Goal: Task Accomplishment & Management: Manage account settings

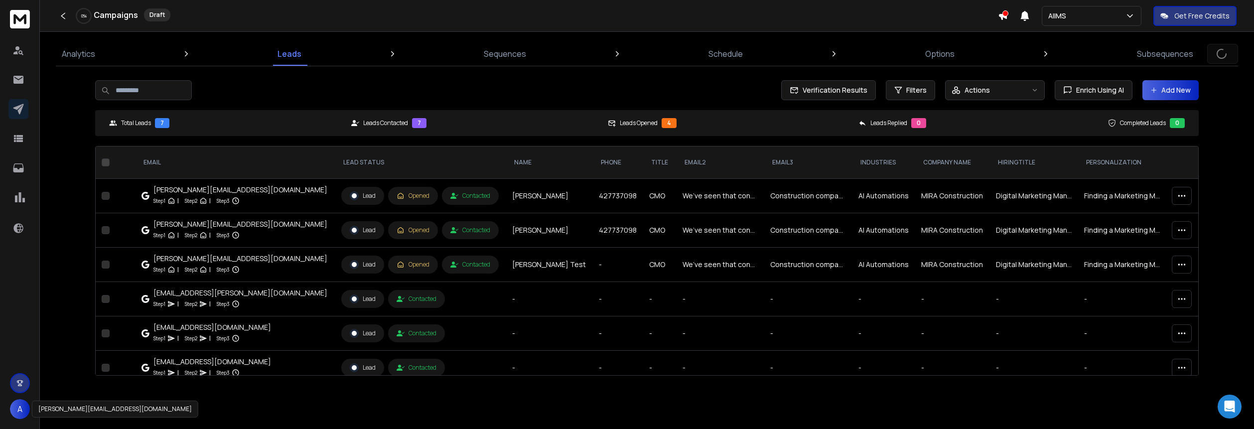
click at [17, 411] on span "A" at bounding box center [20, 409] width 20 height 20
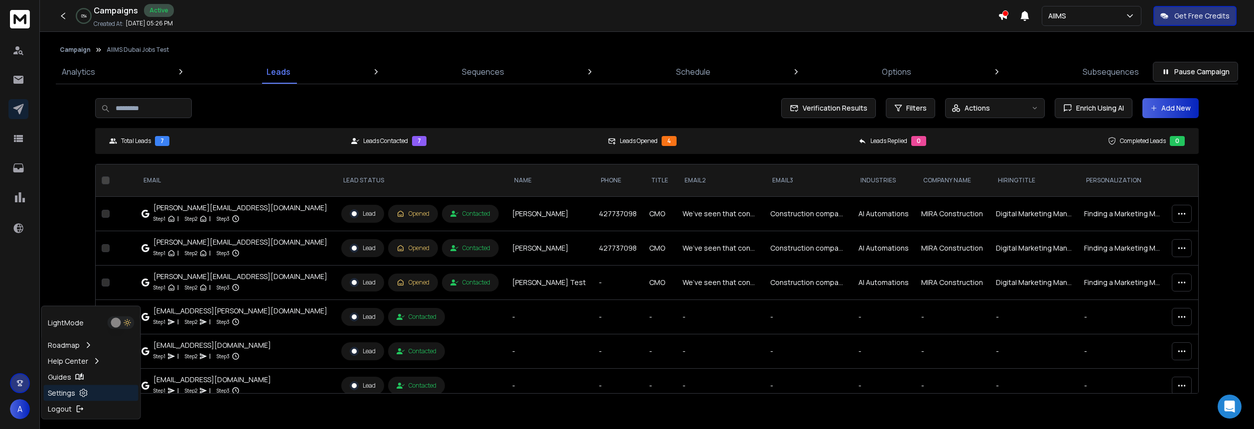
click at [79, 394] on icon at bounding box center [83, 393] width 9 height 9
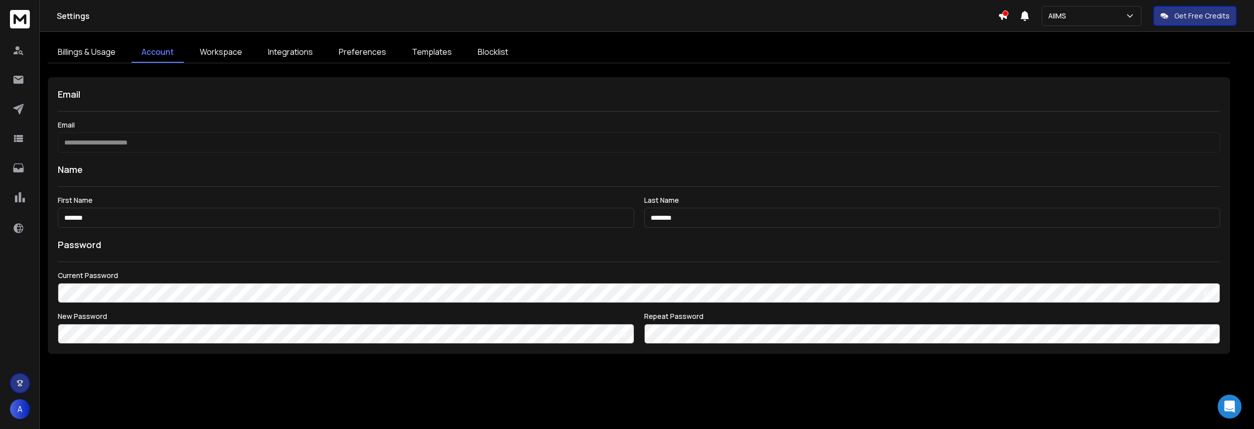
click at [270, 53] on link "Integrations" at bounding box center [290, 52] width 65 height 21
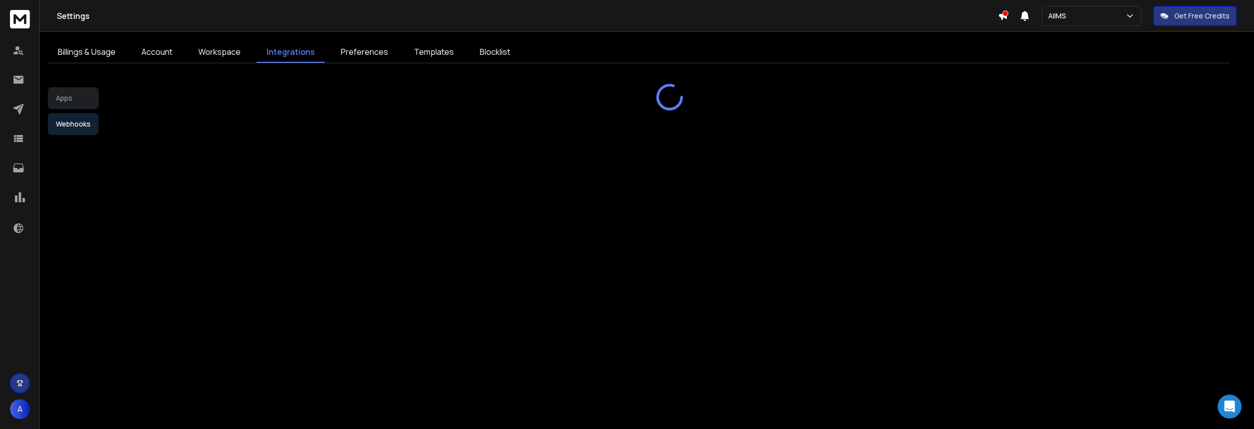
click at [75, 126] on button "Webhooks" at bounding box center [73, 124] width 51 height 22
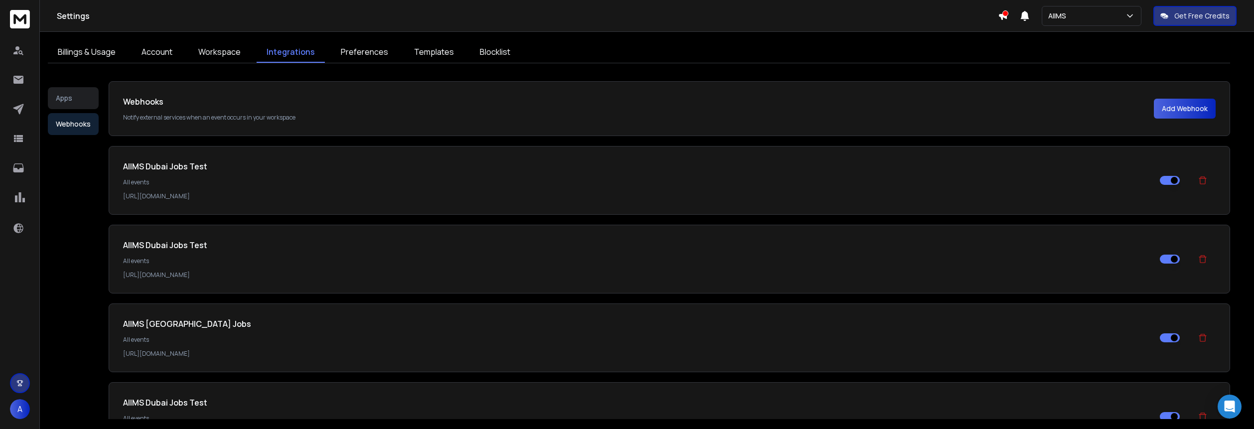
click at [1164, 109] on button "Add Webhook" at bounding box center [1185, 109] width 62 height 20
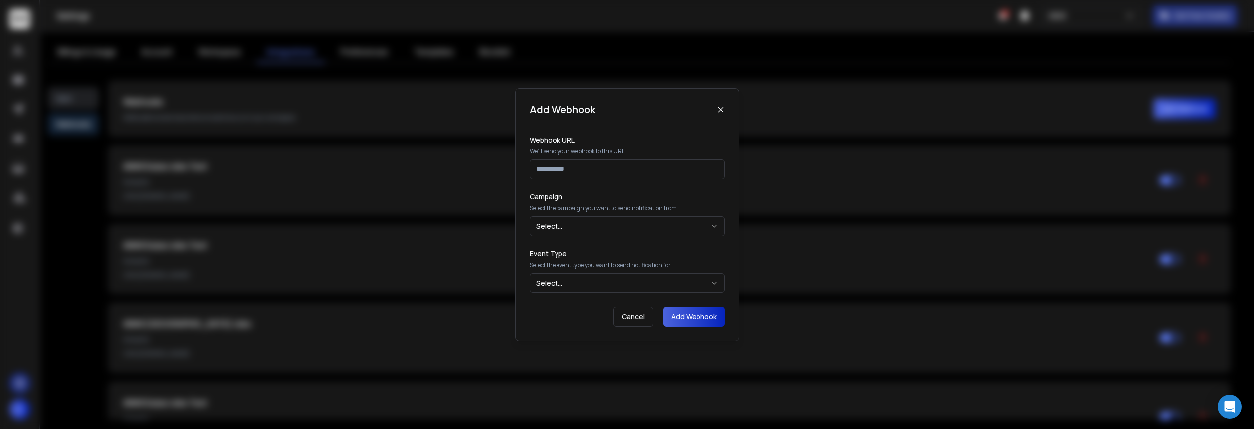
click at [632, 169] on input at bounding box center [627, 169] width 195 height 20
paste input "**********"
click at [659, 172] on input "**********" at bounding box center [627, 169] width 195 height 20
type input "**********"
click at [625, 229] on button "Select..." at bounding box center [627, 226] width 195 height 20
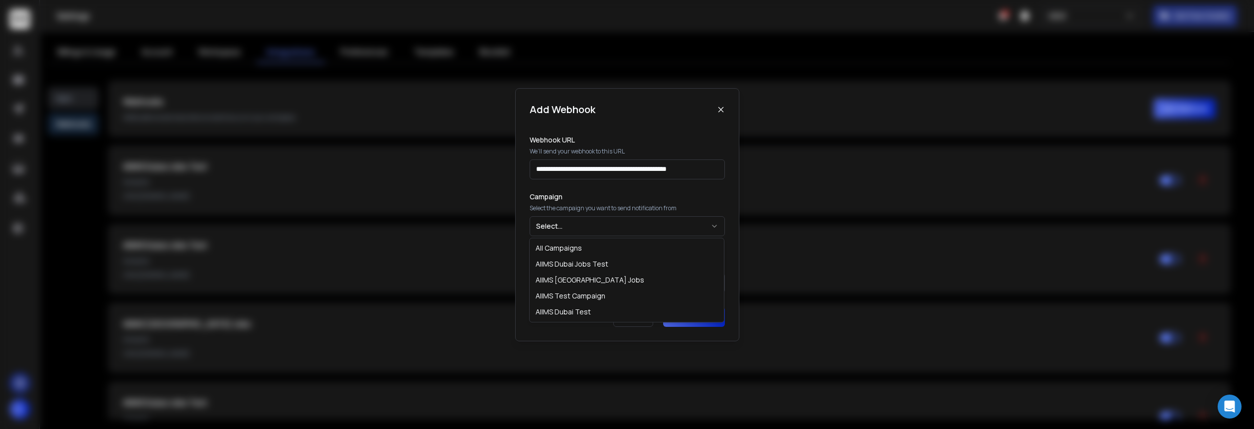
select select "*****"
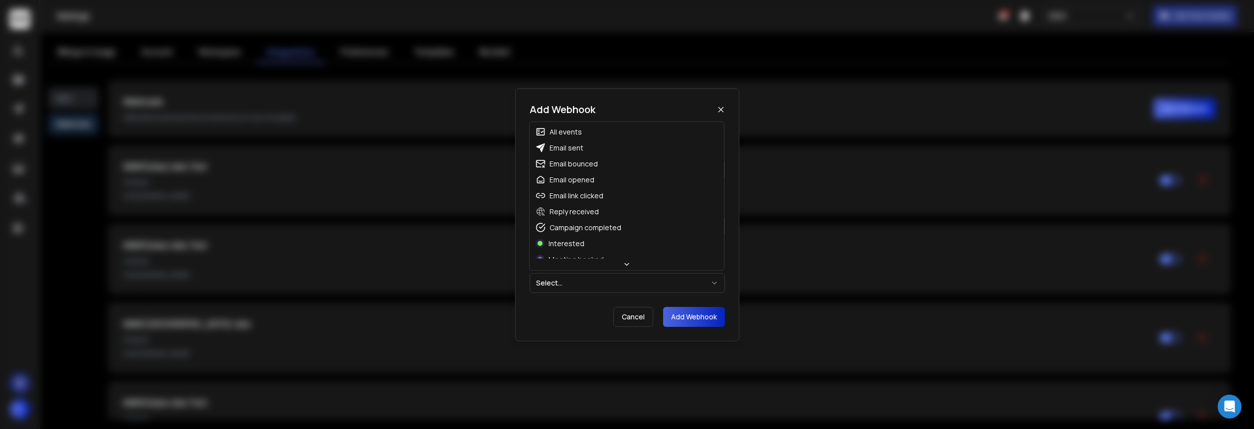
click at [596, 274] on button "Select..." at bounding box center [627, 283] width 195 height 20
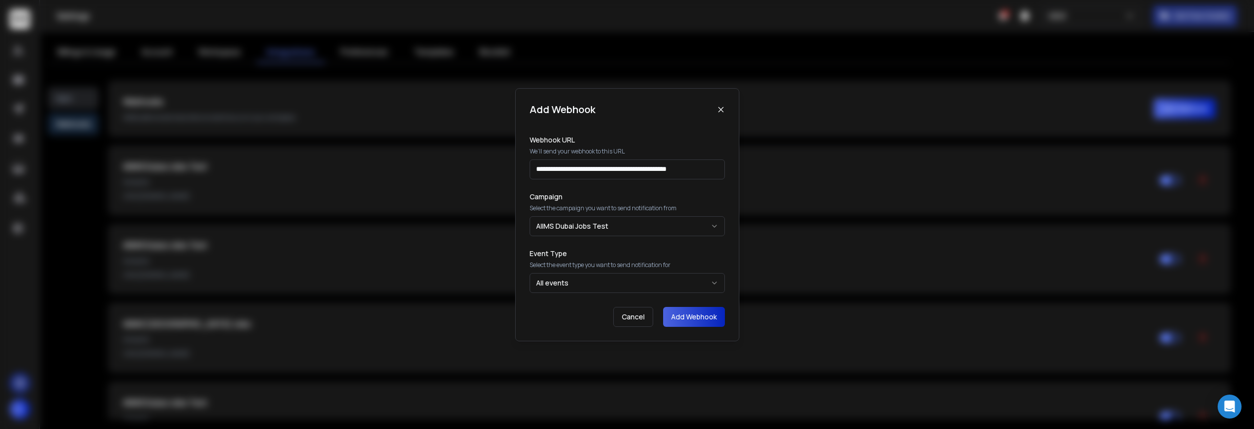
click at [693, 316] on button "Add Webhook" at bounding box center [694, 317] width 62 height 20
click at [701, 311] on button "Add Webhook" at bounding box center [694, 317] width 62 height 20
click at [707, 319] on button "Add Webhook" at bounding box center [694, 317] width 62 height 20
click at [684, 333] on div "**********" at bounding box center [627, 214] width 224 height 253
click at [676, 316] on button "Add Webhook" at bounding box center [694, 317] width 62 height 20
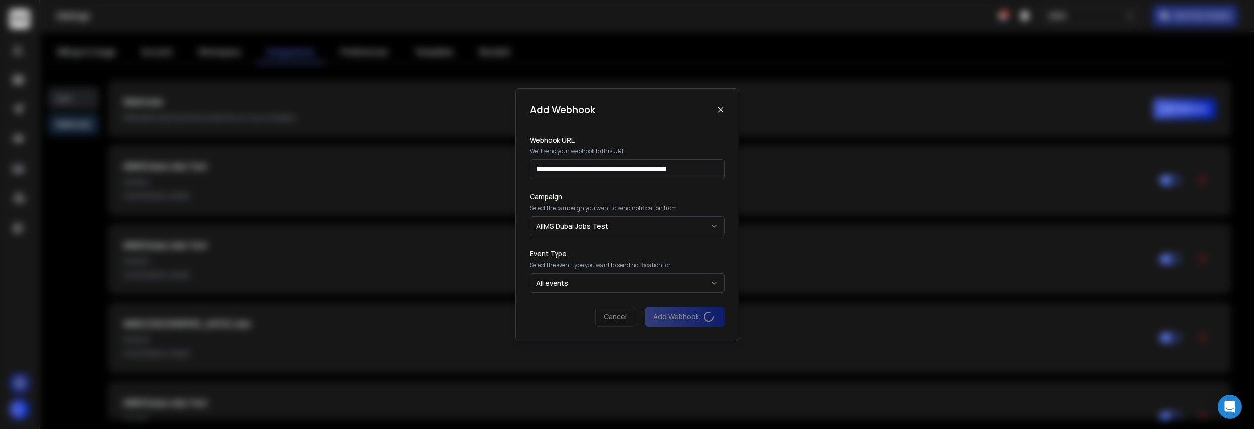
click at [721, 110] on icon at bounding box center [720, 109] width 5 height 5
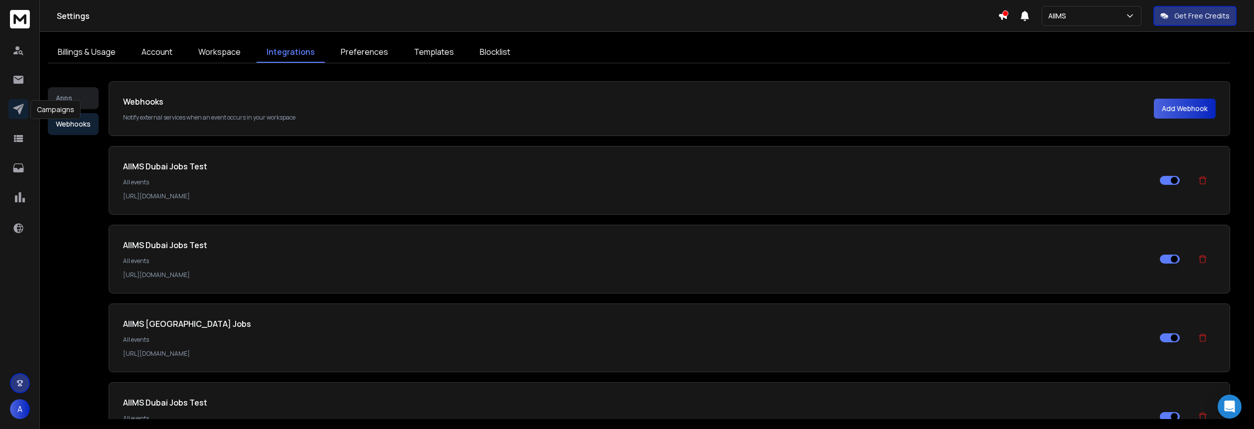
click at [20, 105] on icon at bounding box center [18, 109] width 10 height 10
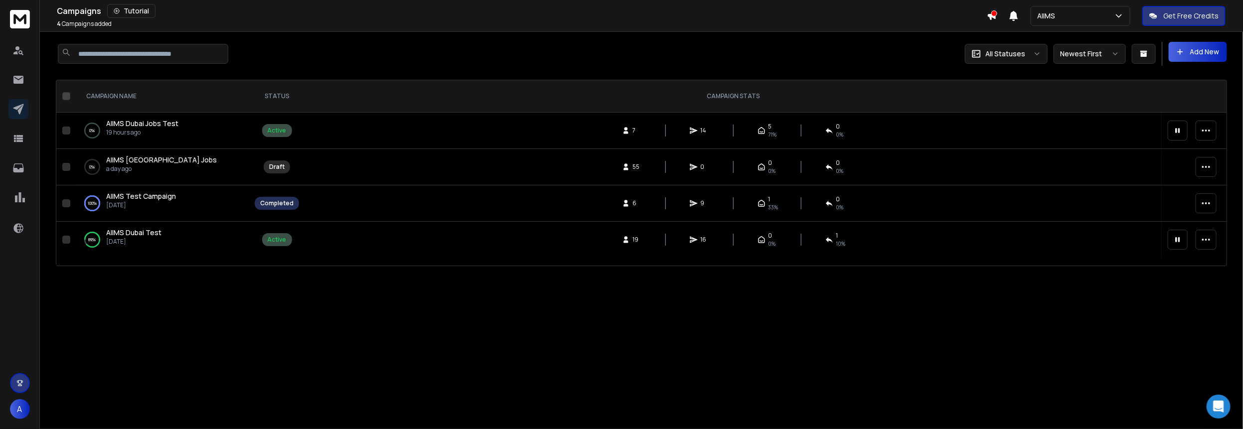
click at [191, 127] on div "0 % AIIMS [GEOGRAPHIC_DATA] Jobs Test 19 hours ago" at bounding box center [161, 131] width 154 height 24
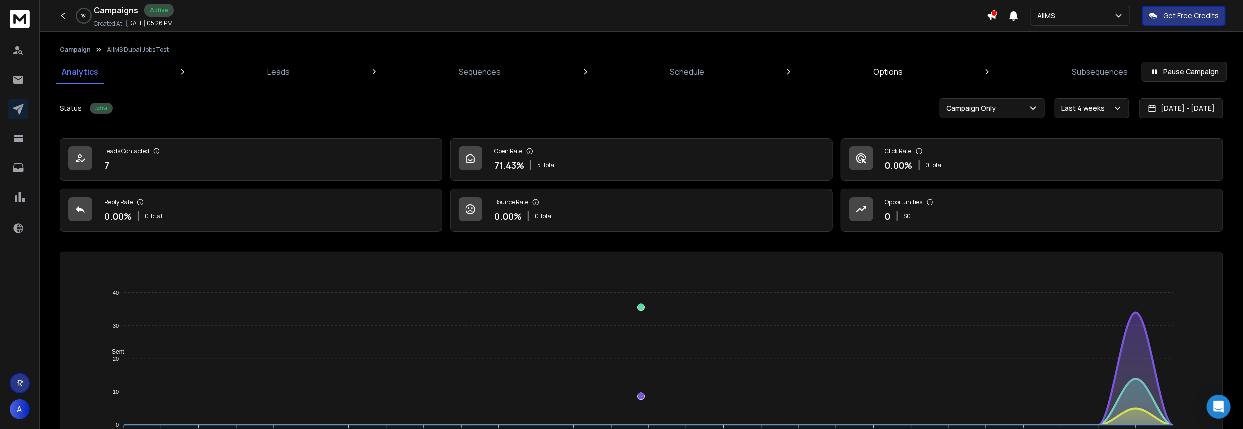
click at [877, 74] on p "Options" at bounding box center [887, 72] width 29 height 12
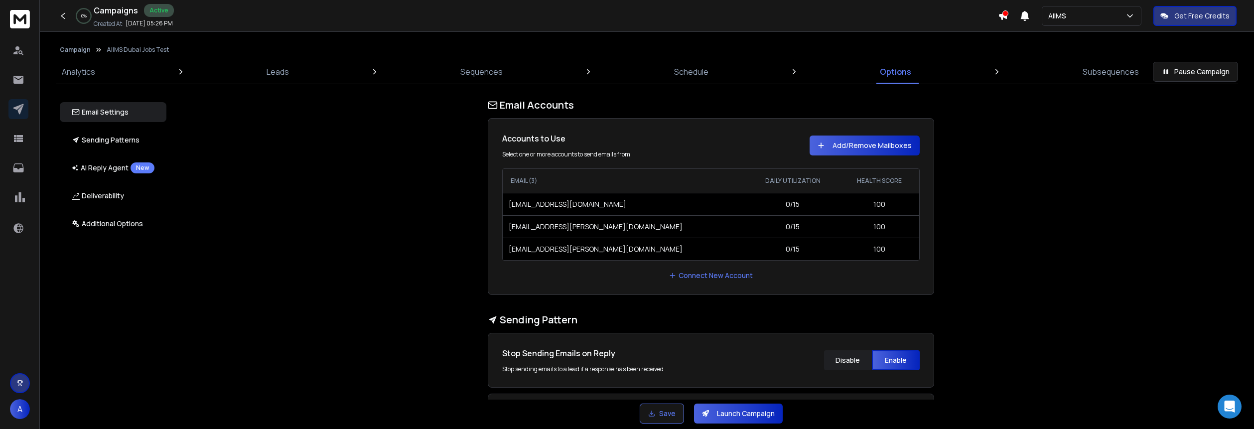
click at [824, 152] on button "Add/Remove Mailboxes" at bounding box center [865, 146] width 110 height 20
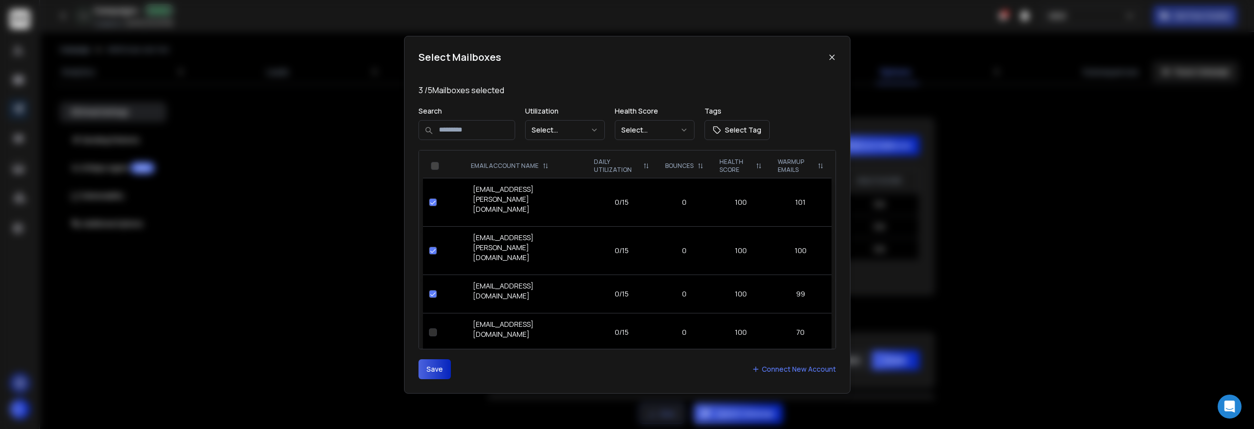
click at [833, 61] on icon at bounding box center [832, 57] width 8 height 8
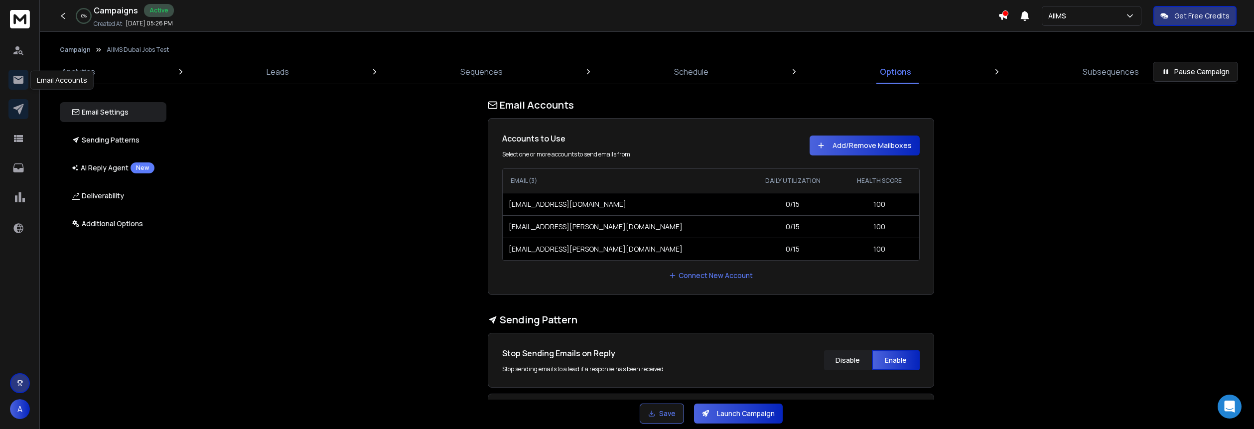
click at [26, 80] on link at bounding box center [18, 80] width 20 height 20
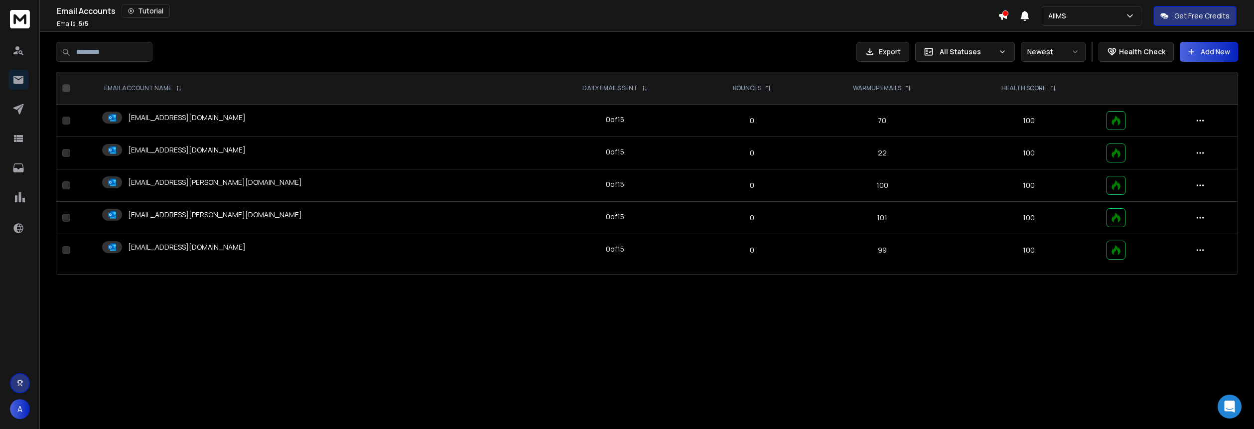
click at [1212, 53] on button "Add New" at bounding box center [1209, 52] width 58 height 20
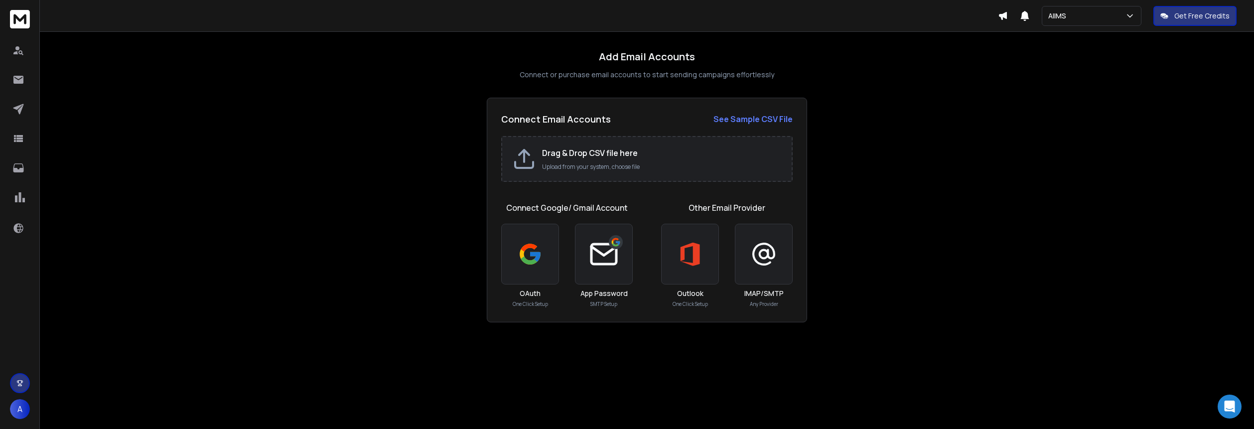
click at [525, 258] on icon at bounding box center [529, 260] width 16 height 8
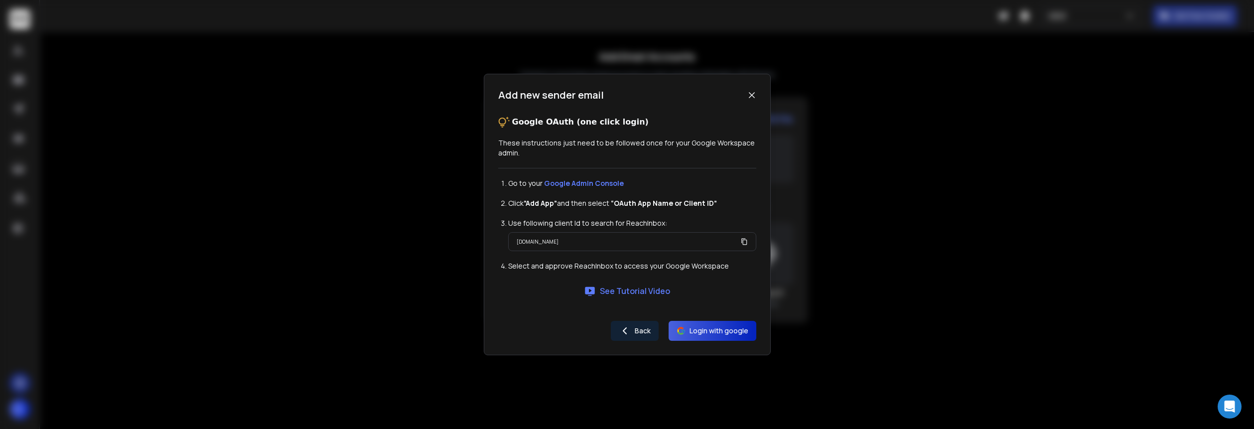
click at [642, 326] on button "Back" at bounding box center [635, 331] width 48 height 20
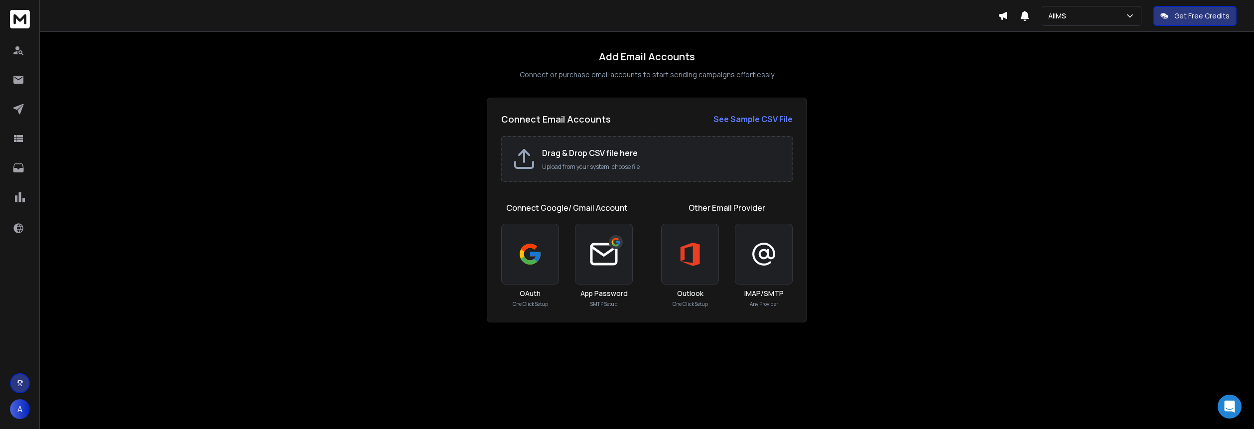
click at [610, 253] on icon at bounding box center [604, 254] width 30 height 30
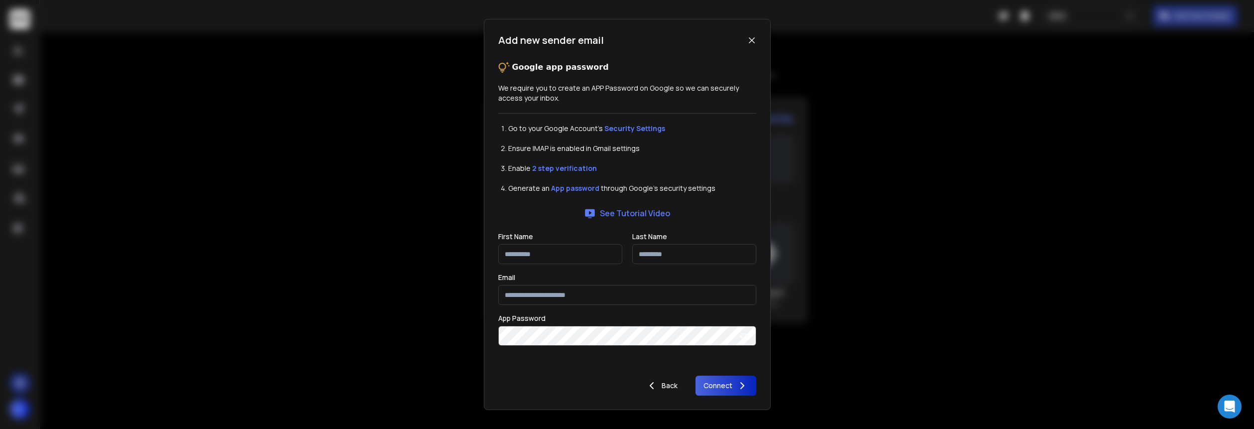
type input "**********"
click at [752, 43] on icon at bounding box center [752, 40] width 9 height 9
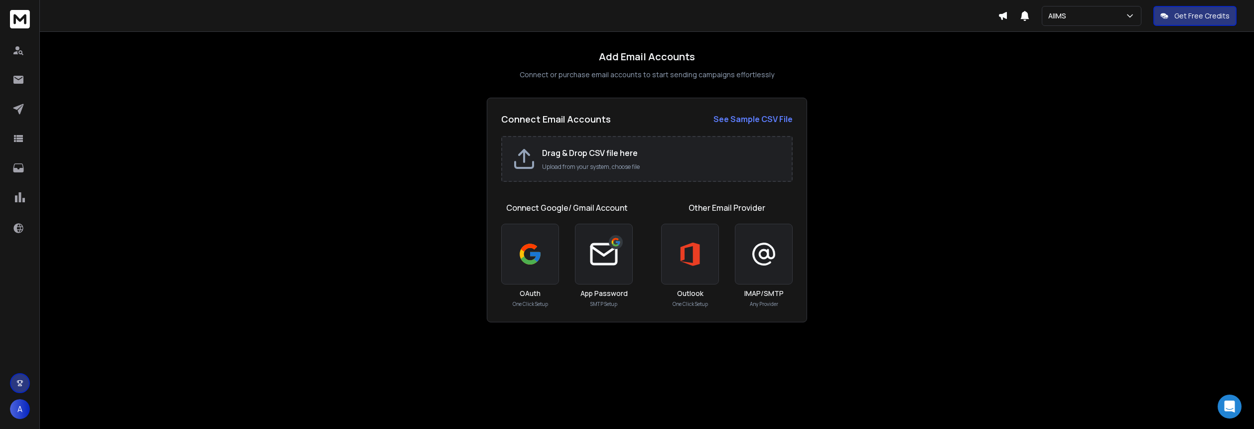
click at [761, 261] on icon at bounding box center [764, 254] width 25 height 30
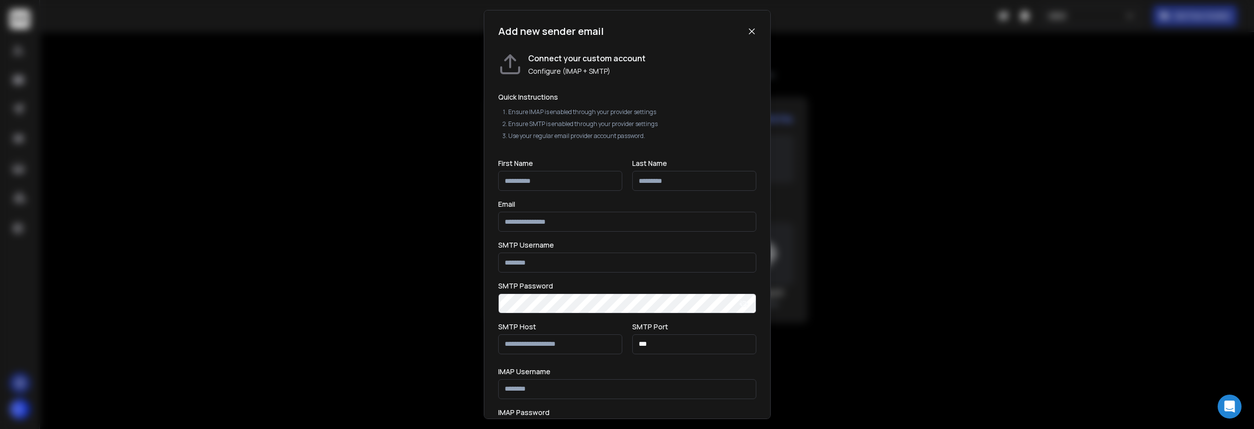
type input "**********"
click at [524, 171] on input "text" at bounding box center [560, 181] width 124 height 20
click at [732, 161] on div "Last Name" at bounding box center [694, 163] width 124 height 7
click at [515, 180] on input "text" at bounding box center [560, 181] width 124 height 20
click at [685, 143] on div "**********" at bounding box center [627, 301] width 258 height 498
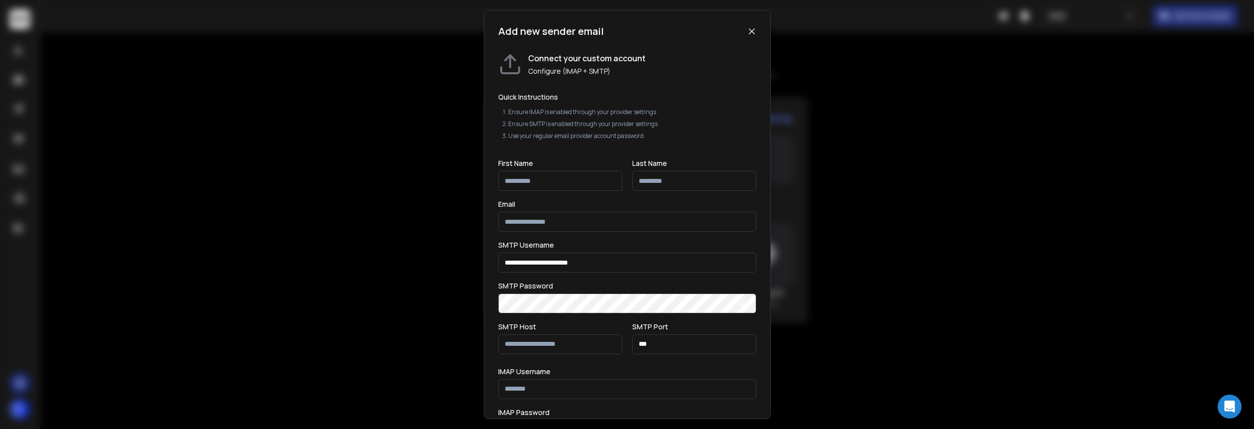
click at [754, 34] on icon at bounding box center [752, 31] width 9 height 9
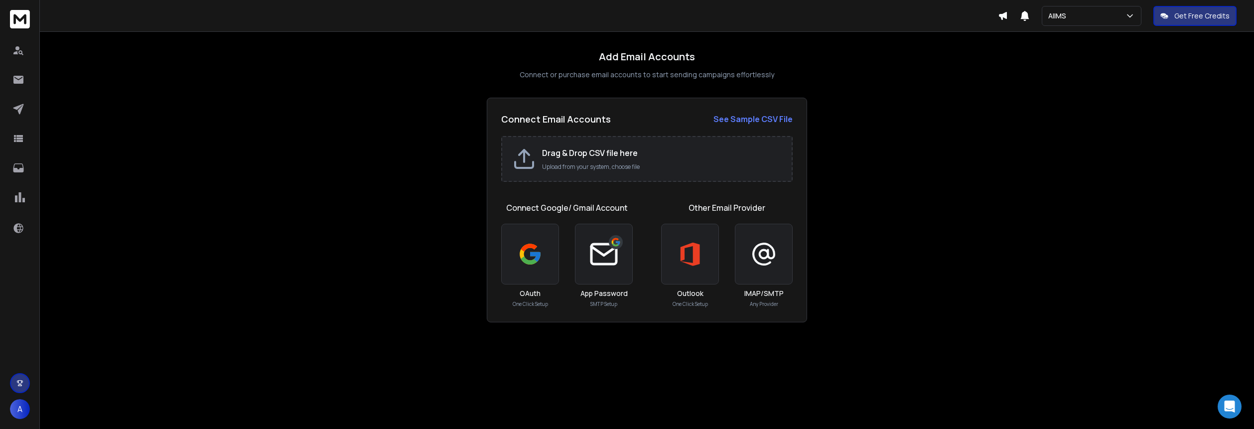
click at [592, 261] on icon at bounding box center [604, 254] width 25 height 20
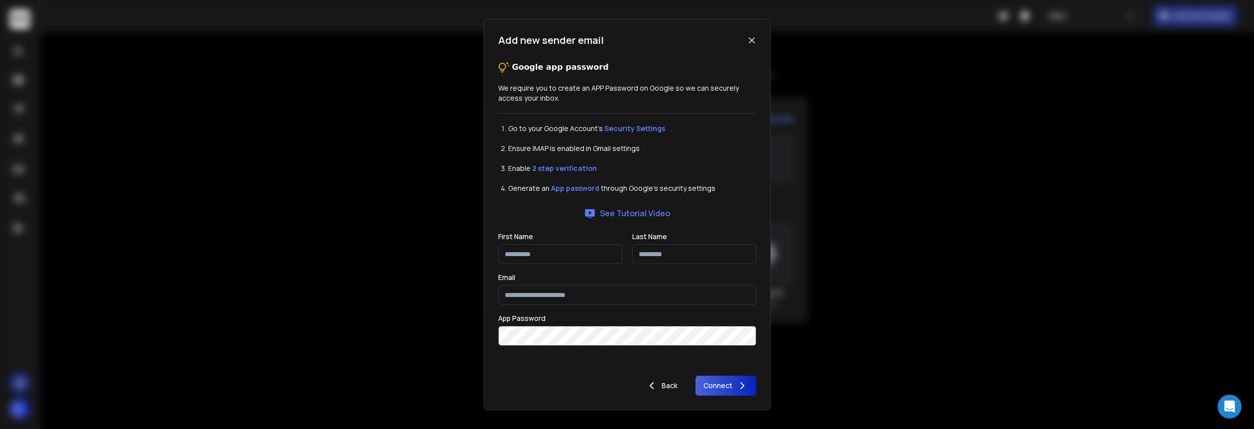
type input "**********"
click at [609, 246] on input "text" at bounding box center [560, 254] width 124 height 20
click at [731, 208] on div "See Tutorial Video" at bounding box center [627, 213] width 258 height 12
click at [756, 40] on icon at bounding box center [752, 40] width 9 height 9
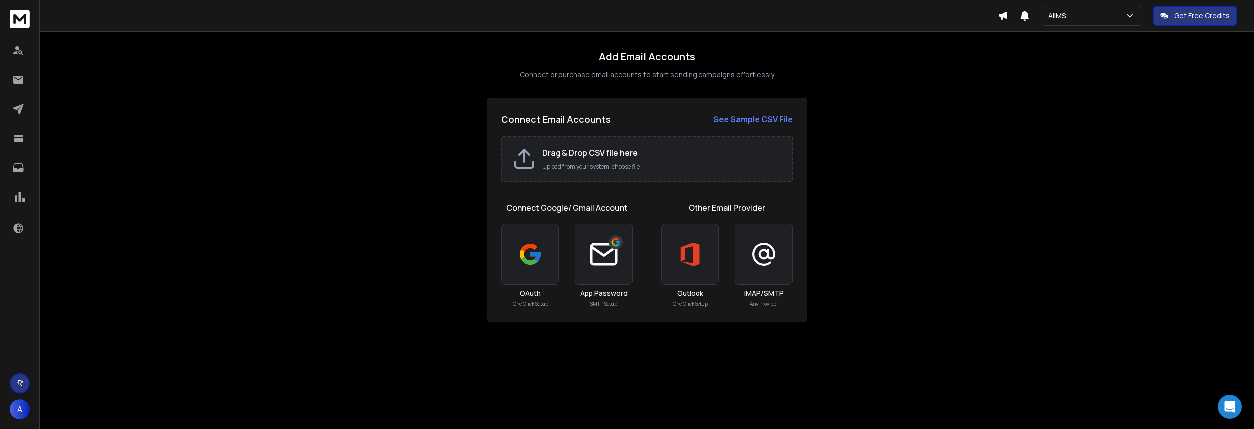
click at [520, 273] on div at bounding box center [530, 254] width 58 height 61
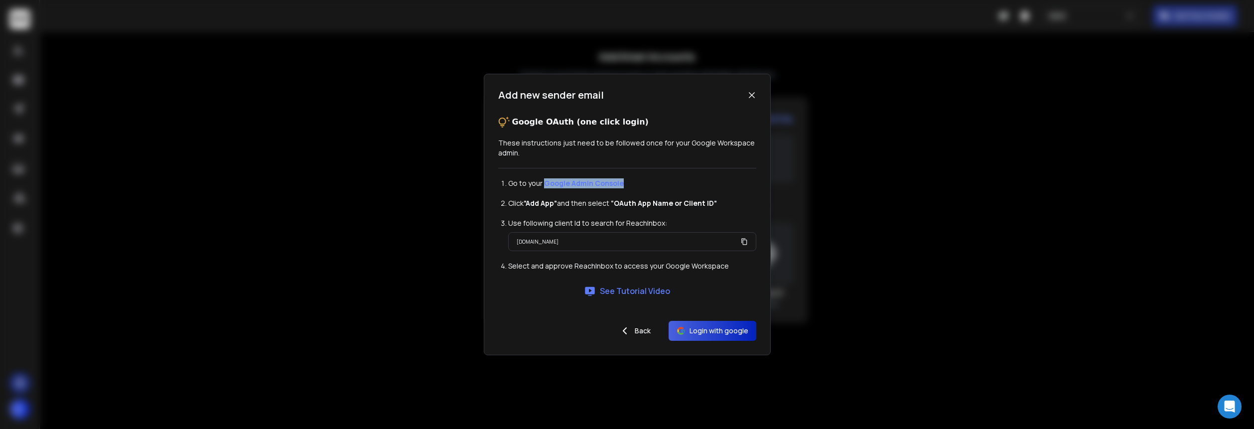
click at [696, 323] on button "Login with google" at bounding box center [713, 331] width 88 height 20
click at [745, 243] on icon at bounding box center [744, 241] width 7 height 7
click at [747, 242] on icon at bounding box center [744, 242] width 5 height 6
